Goal: Task Accomplishment & Management: Complete application form

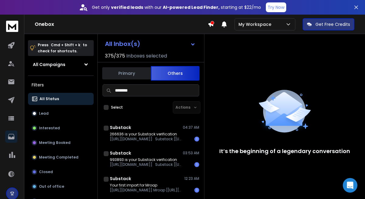
click at [135, 75] on button "Primary" at bounding box center [126, 73] width 49 height 13
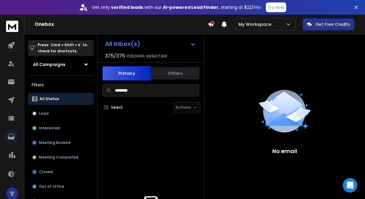
click at [169, 73] on button "Others" at bounding box center [175, 73] width 49 height 13
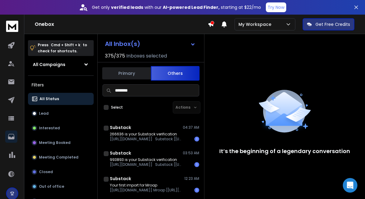
click at [114, 73] on button "Primary" at bounding box center [126, 73] width 49 height 13
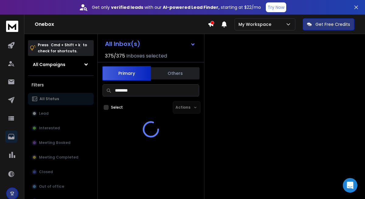
click at [172, 73] on button "Others" at bounding box center [175, 73] width 49 height 13
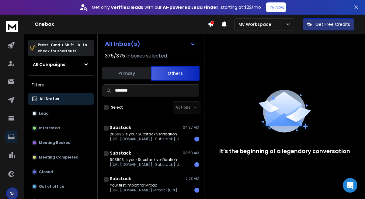
click at [131, 73] on button "Primary" at bounding box center [126, 73] width 49 height 13
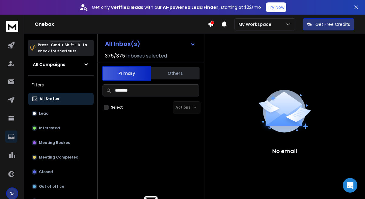
click at [182, 75] on button "Others" at bounding box center [175, 73] width 49 height 13
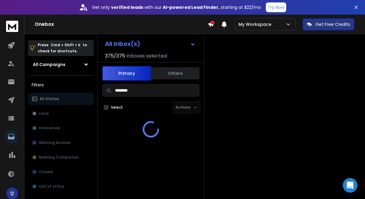
click at [139, 75] on button "Primary" at bounding box center [126, 73] width 49 height 15
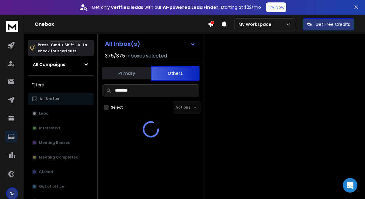
click at [162, 74] on button "Others" at bounding box center [175, 73] width 49 height 15
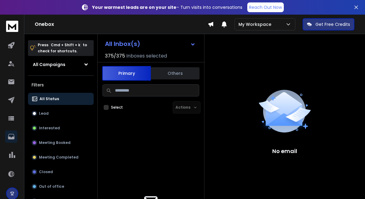
click at [172, 77] on button "Others" at bounding box center [175, 73] width 49 height 13
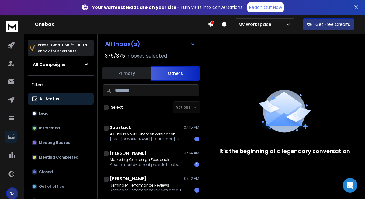
click at [129, 78] on button "Primary" at bounding box center [126, 73] width 49 height 13
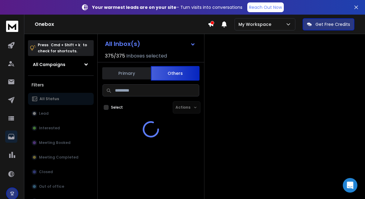
click at [172, 73] on button "Others" at bounding box center [175, 73] width 49 height 15
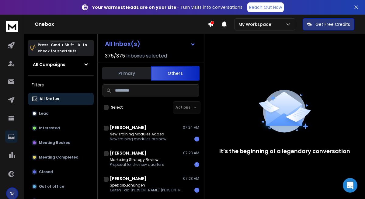
click at [147, 89] on input at bounding box center [151, 90] width 97 height 12
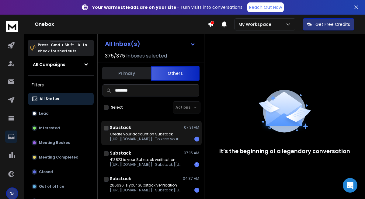
type input "********"
click at [140, 135] on p "Create your account on Substack" at bounding box center [146, 134] width 73 height 5
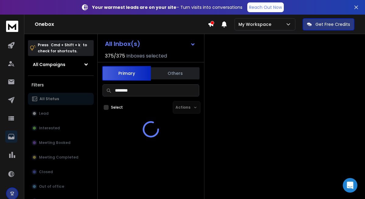
click at [134, 72] on button "Primary" at bounding box center [126, 73] width 49 height 15
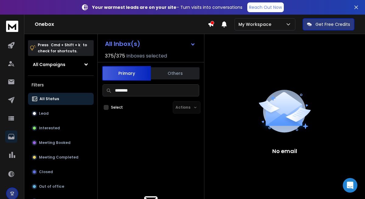
click at [172, 75] on button "Others" at bounding box center [175, 73] width 49 height 13
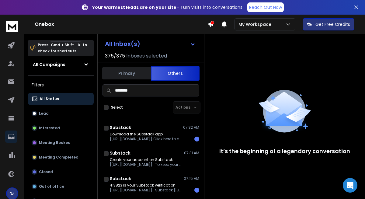
click at [128, 72] on button "Primary" at bounding box center [126, 73] width 49 height 13
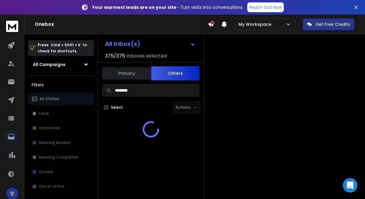
click at [159, 75] on button "Others" at bounding box center [175, 73] width 49 height 15
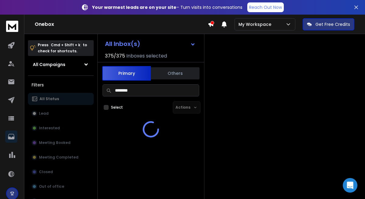
click at [127, 75] on button "Primary" at bounding box center [126, 73] width 49 height 15
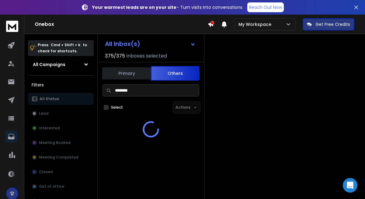
click at [180, 73] on button "Others" at bounding box center [175, 73] width 49 height 15
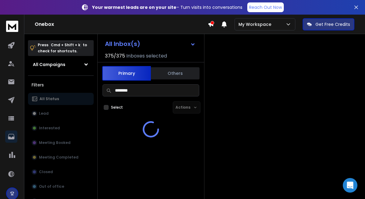
click at [120, 68] on button "Primary" at bounding box center [126, 73] width 49 height 15
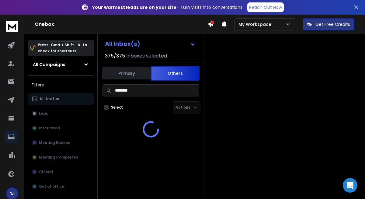
click at [180, 72] on button "Others" at bounding box center [175, 73] width 49 height 15
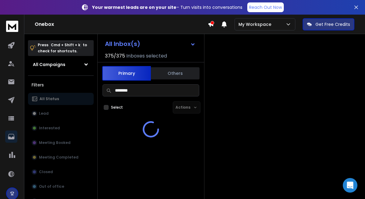
click at [123, 75] on button "Primary" at bounding box center [126, 73] width 49 height 15
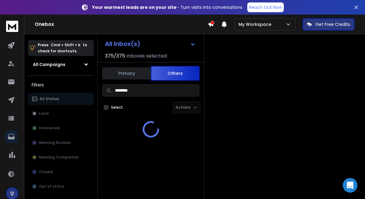
click at [174, 74] on button "Others" at bounding box center [175, 73] width 49 height 15
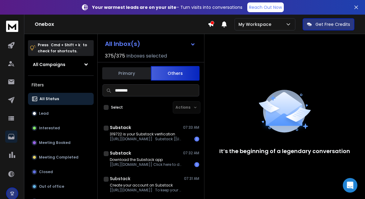
click at [133, 73] on button "Primary" at bounding box center [126, 73] width 49 height 13
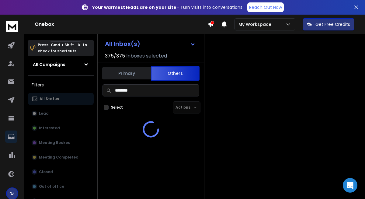
click at [175, 72] on button "Others" at bounding box center [175, 73] width 49 height 15
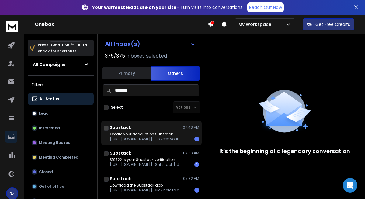
click at [154, 137] on p "[[URL][DOMAIN_NAME]] To keep your account secure," at bounding box center [146, 139] width 73 height 5
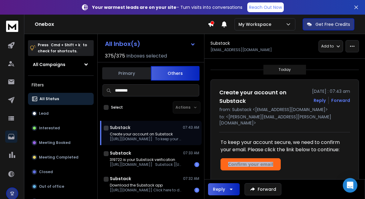
click at [138, 74] on button "Primary" at bounding box center [126, 73] width 49 height 13
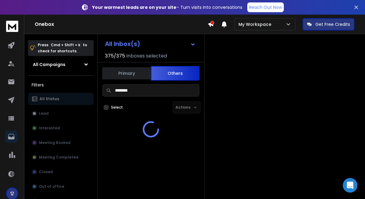
click at [182, 75] on button "Others" at bounding box center [175, 73] width 49 height 15
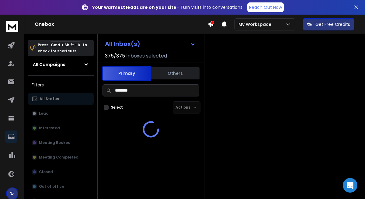
click at [133, 76] on button "Primary" at bounding box center [126, 73] width 49 height 15
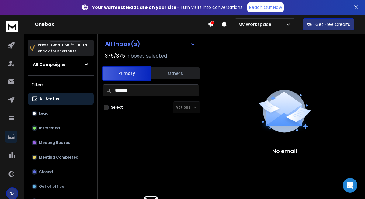
click at [173, 75] on button "Others" at bounding box center [175, 73] width 49 height 13
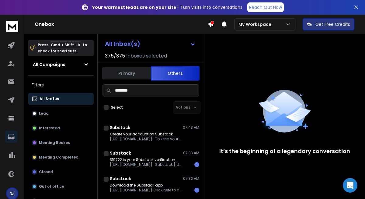
click at [129, 75] on button "Primary" at bounding box center [126, 73] width 49 height 13
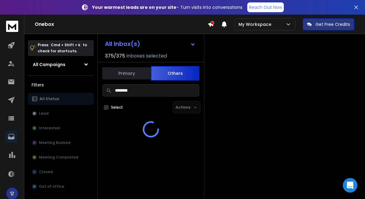
click at [171, 73] on button "Others" at bounding box center [175, 73] width 49 height 15
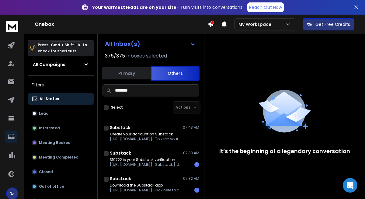
click at [121, 74] on button "Primary" at bounding box center [126, 73] width 49 height 13
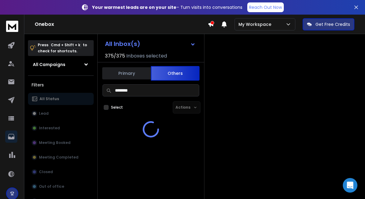
click at [186, 74] on button "Others" at bounding box center [175, 73] width 49 height 15
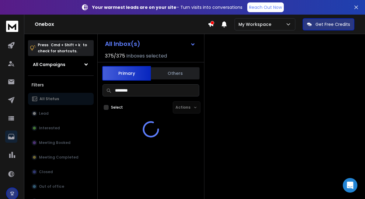
click at [122, 75] on button "Primary" at bounding box center [126, 73] width 49 height 15
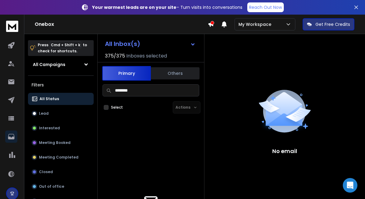
click at [170, 74] on button "Others" at bounding box center [175, 73] width 49 height 13
